Goal: Task Accomplishment & Management: Use online tool/utility

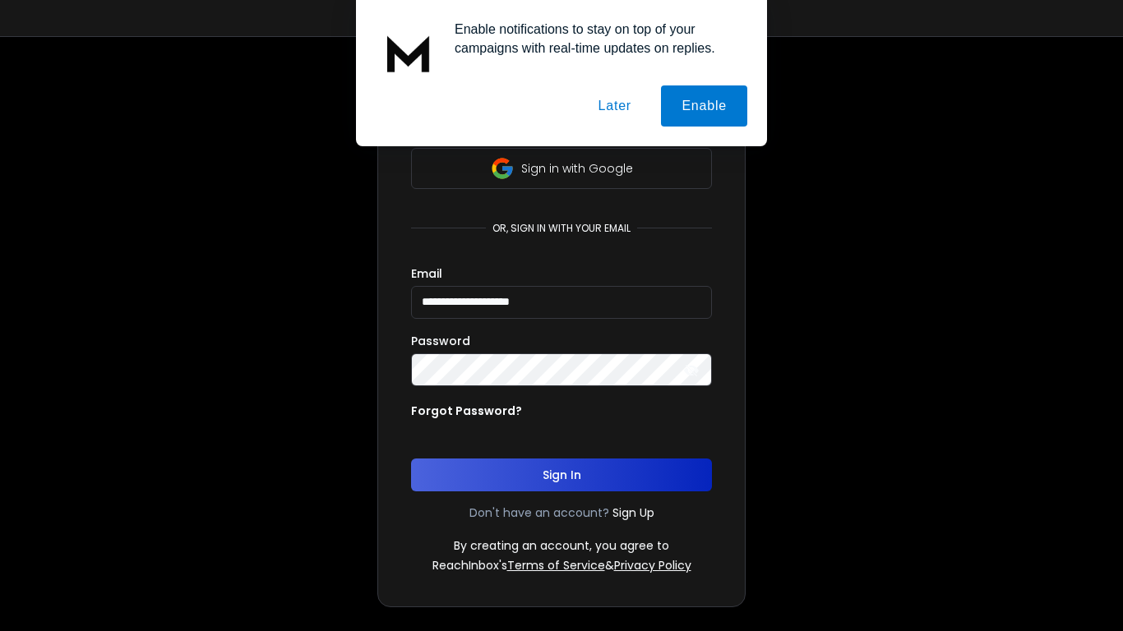
type input "**********"
click at [561, 474] on button "Sign In" at bounding box center [561, 475] width 301 height 33
